Goal: Navigation & Orientation: Find specific page/section

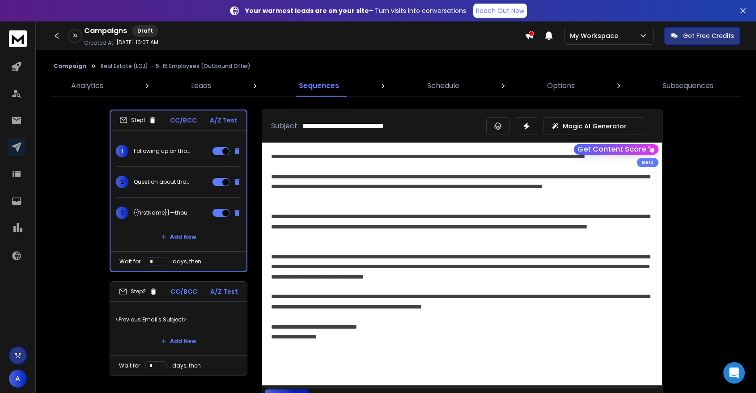
scroll to position [31, 0]
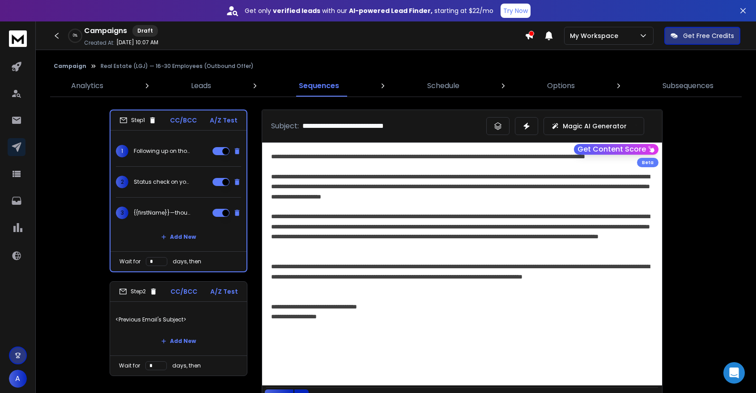
scroll to position [31, 0]
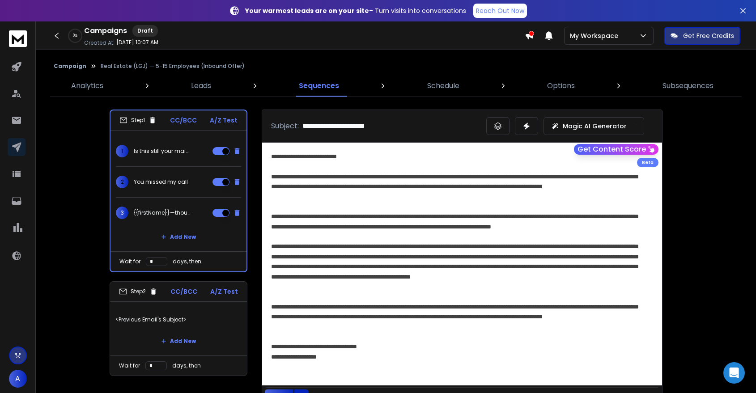
scroll to position [31, 0]
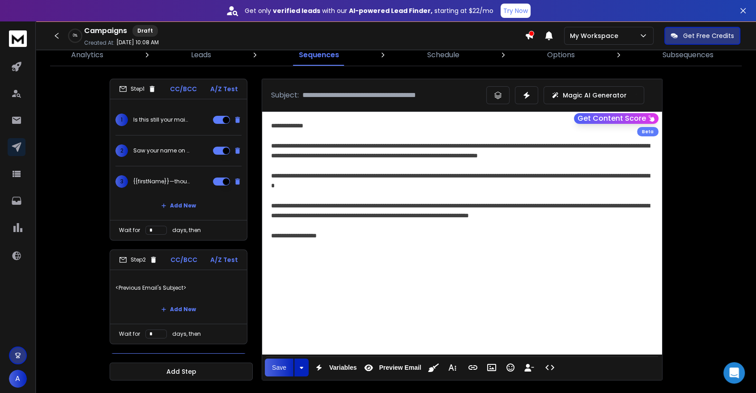
scroll to position [74, 0]
